Goal: Find contact information: Find contact information

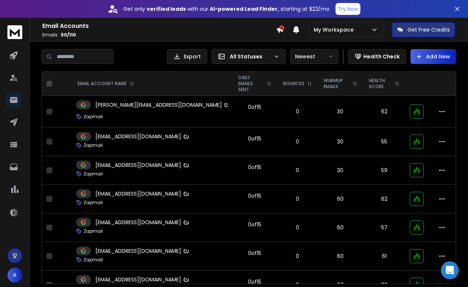
click at [159, 117] on td "[PERSON_NAME][EMAIL_ADDRESS][DOMAIN_NAME] Zapmail" at bounding box center [152, 112] width 161 height 32
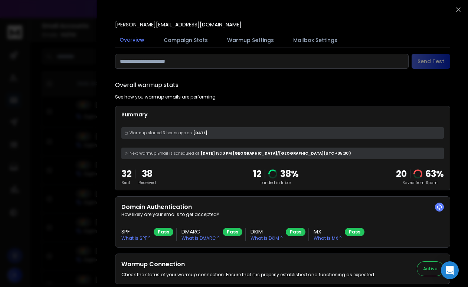
click at [72, 177] on div at bounding box center [234, 143] width 468 height 287
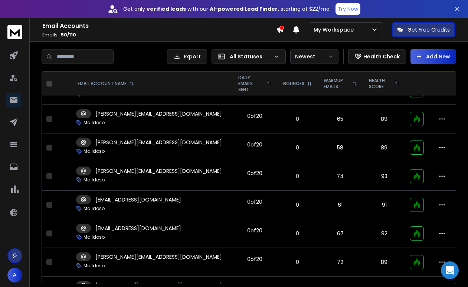
scroll to position [1259, 0]
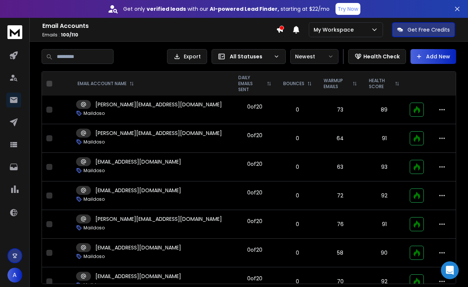
click at [144, 181] on td "[EMAIL_ADDRESS][DOMAIN_NAME] Maildoso" at bounding box center [152, 195] width 161 height 29
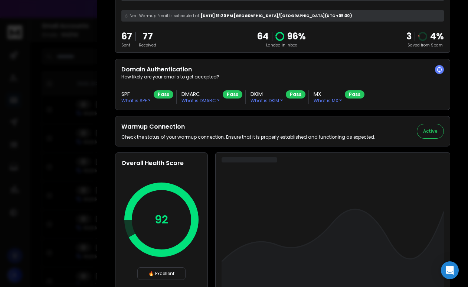
scroll to position [340, 0]
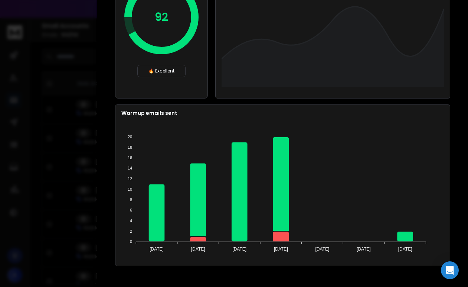
click at [72, 176] on div at bounding box center [234, 143] width 468 height 287
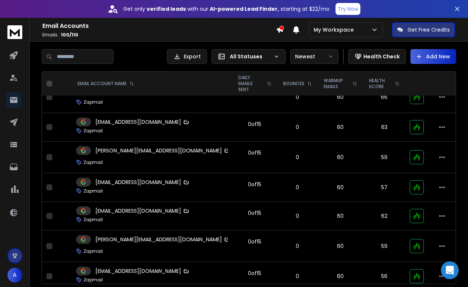
scroll to position [0, 0]
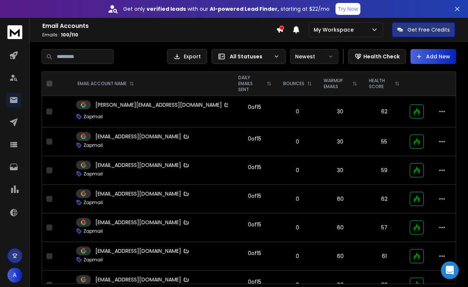
click at [133, 134] on p "[EMAIL_ADDRESS][DOMAIN_NAME]" at bounding box center [142, 137] width 95 height 8
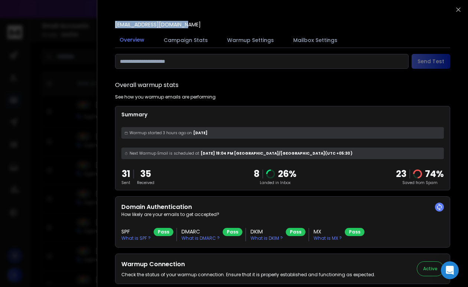
drag, startPoint x: 190, startPoint y: 24, endPoint x: 115, endPoint y: 25, distance: 75.4
click at [115, 25] on div "[EMAIL_ADDRESS][DOMAIN_NAME]" at bounding box center [282, 24] width 335 height 7
copy p "[EMAIL_ADDRESS][DOMAIN_NAME]"
click at [69, 165] on div at bounding box center [234, 143] width 468 height 287
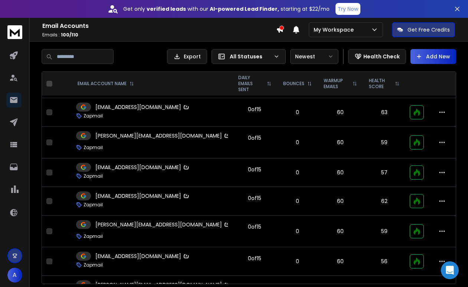
scroll to position [434, 0]
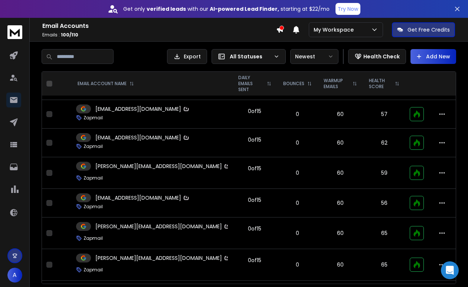
click at [144, 175] on div "Zapmail" at bounding box center [152, 178] width 152 height 6
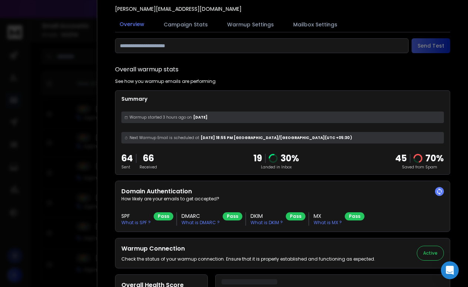
scroll to position [0, 0]
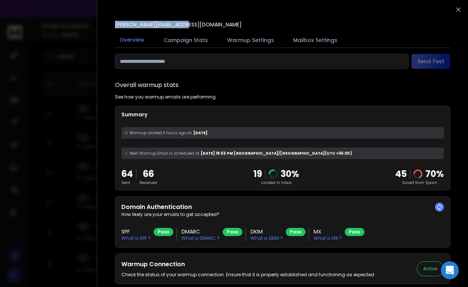
drag, startPoint x: 181, startPoint y: 23, endPoint x: 115, endPoint y: 24, distance: 65.3
click at [115, 24] on div "[PERSON_NAME][EMAIL_ADDRESS][DOMAIN_NAME]" at bounding box center [282, 24] width 335 height 7
copy p "[PERSON_NAME][EMAIL_ADDRESS][DOMAIN_NAME]"
click at [274, 113] on p "Summary" at bounding box center [282, 114] width 323 height 7
drag, startPoint x: 184, startPoint y: 24, endPoint x: 112, endPoint y: 23, distance: 71.7
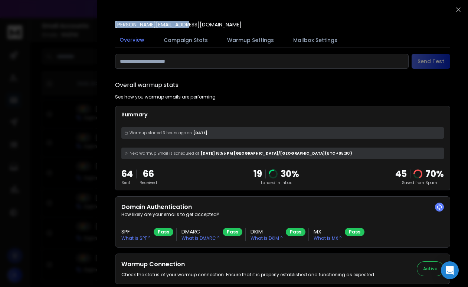
copy p "[PERSON_NAME][EMAIL_ADDRESS][DOMAIN_NAME]"
